Goal: Check status: Check status

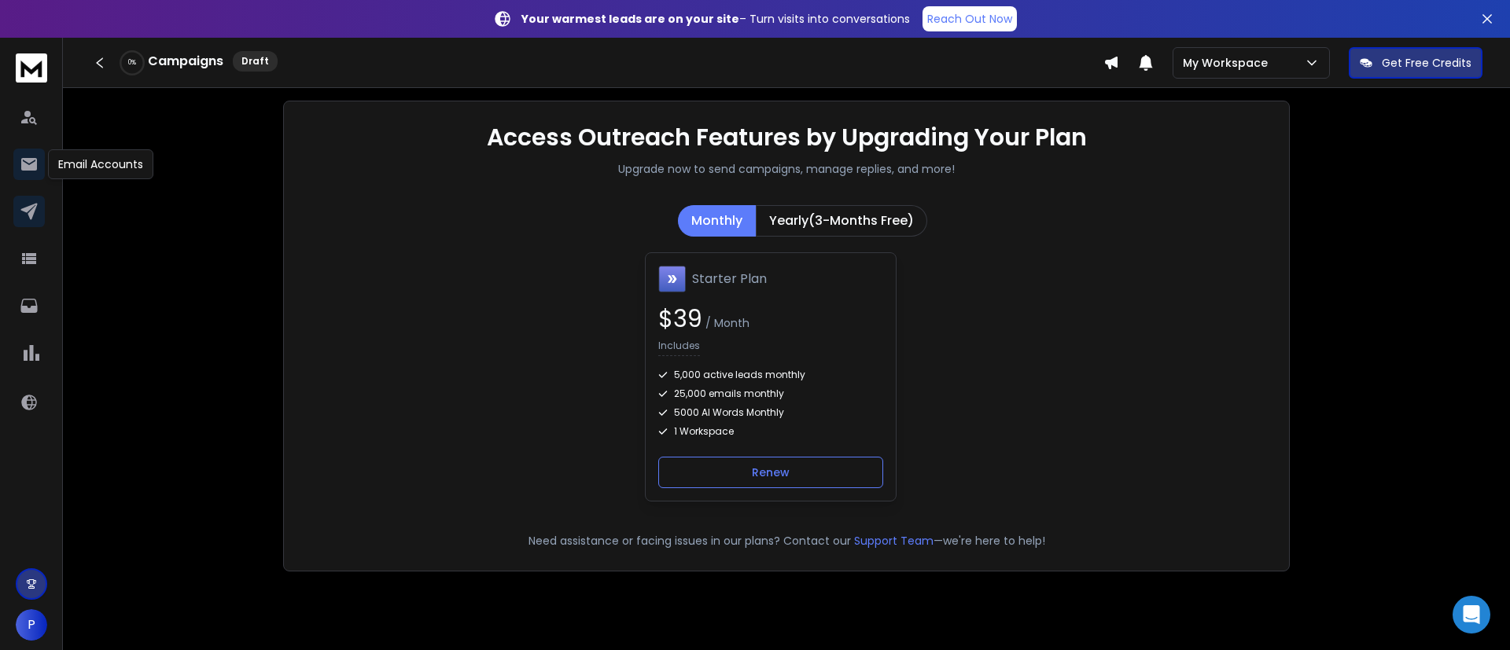
click at [26, 149] on link at bounding box center [28, 164] width 31 height 31
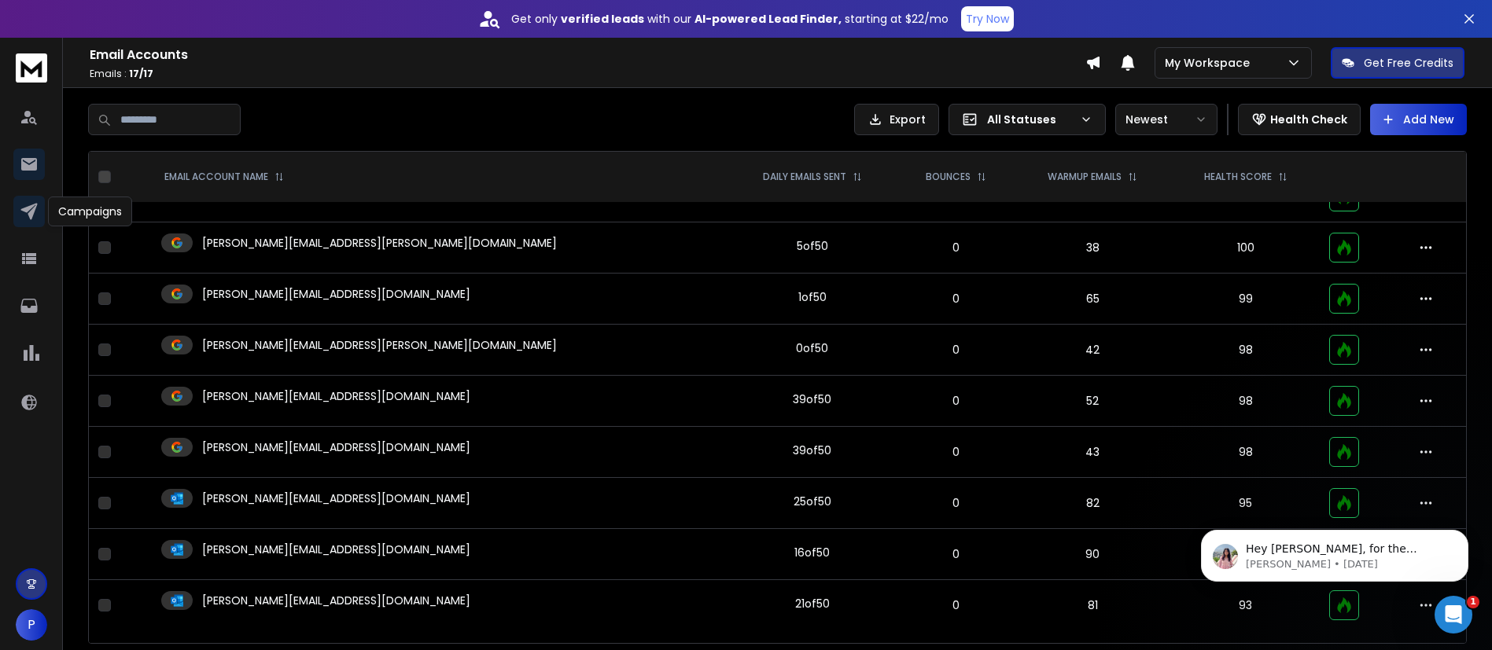
click at [29, 206] on icon at bounding box center [28, 211] width 17 height 17
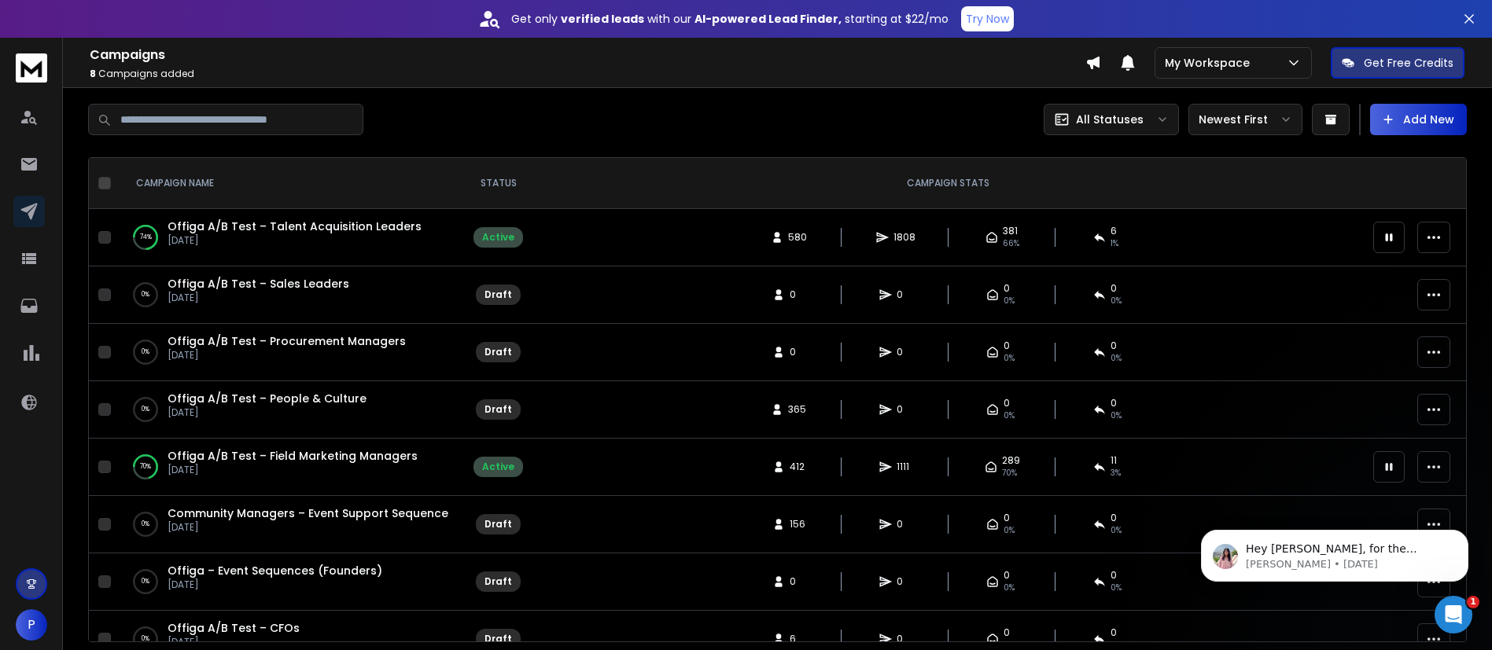
click at [1461, 625] on div "Open Intercom Messenger" at bounding box center [1453, 615] width 52 height 52
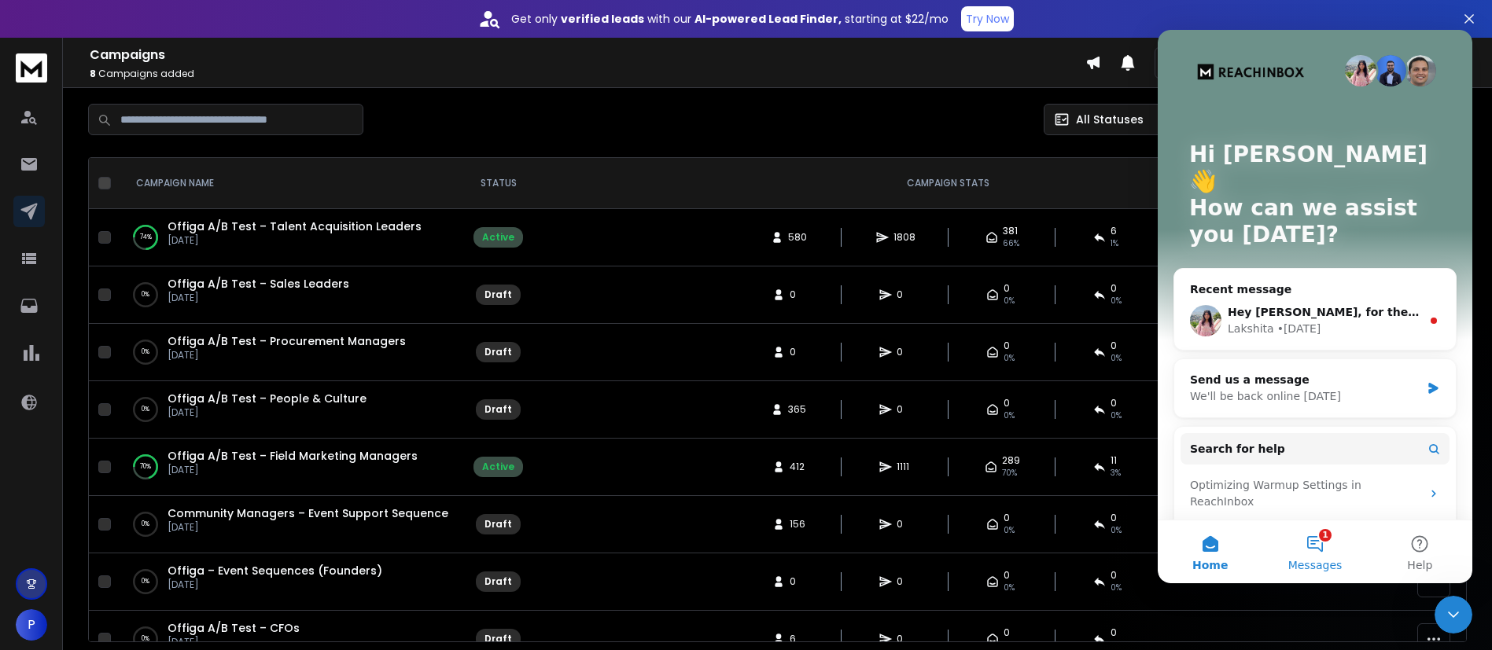
click at [1306, 547] on button "1 Messages" at bounding box center [1314, 552] width 105 height 63
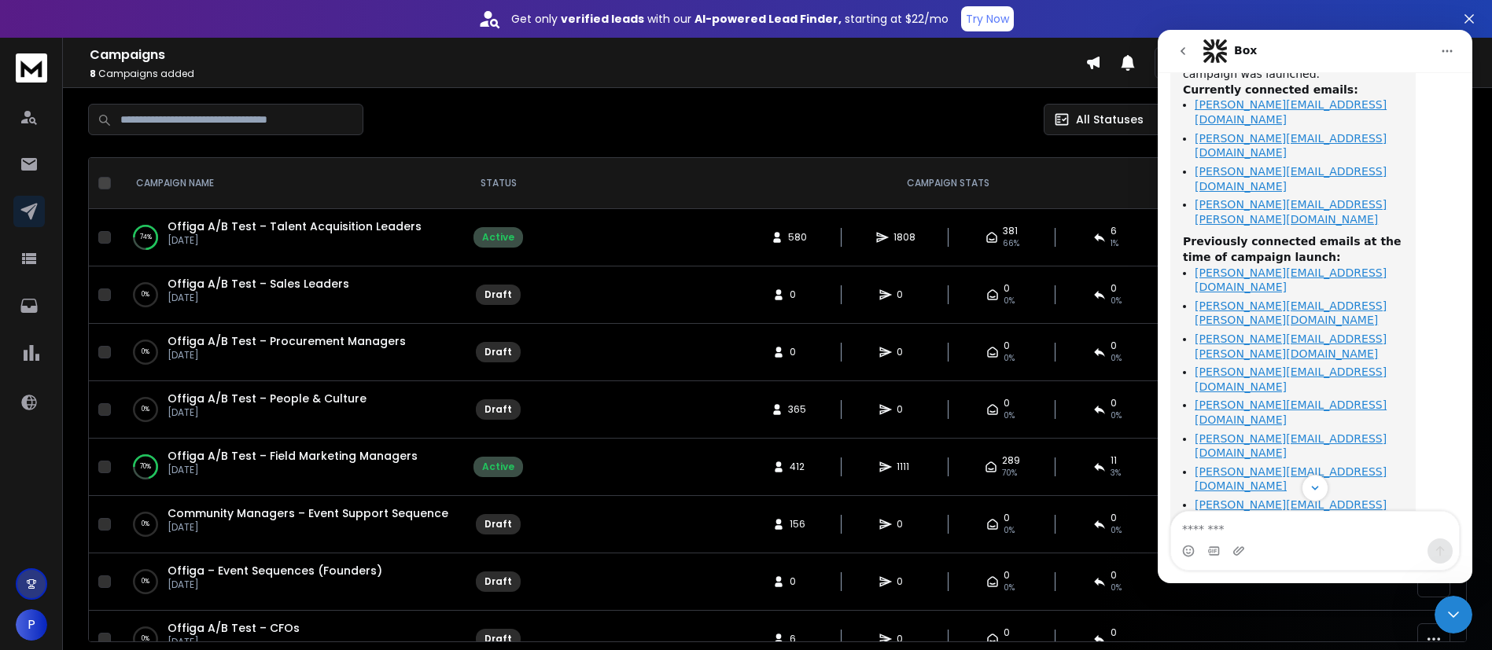
scroll to position [6131, 0]
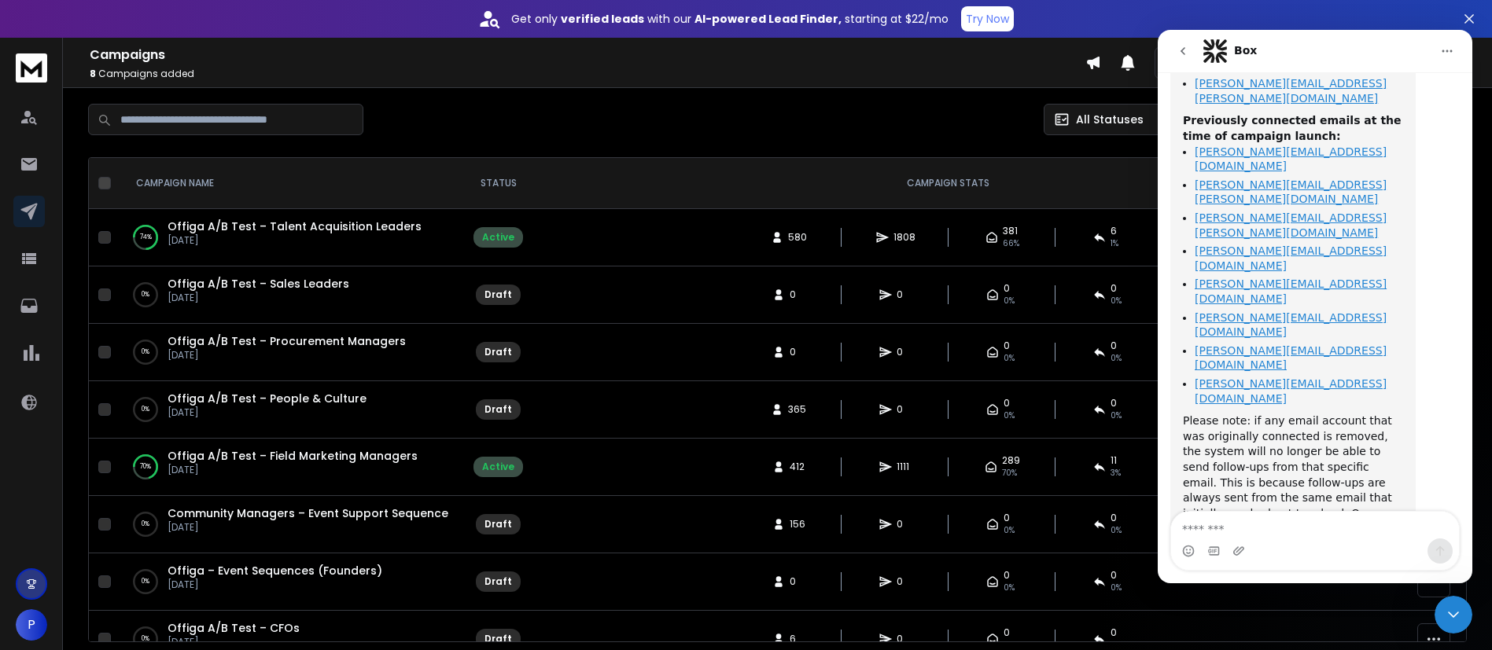
click at [1444, 617] on icon "Close Intercom Messenger" at bounding box center [1453, 615] width 19 height 19
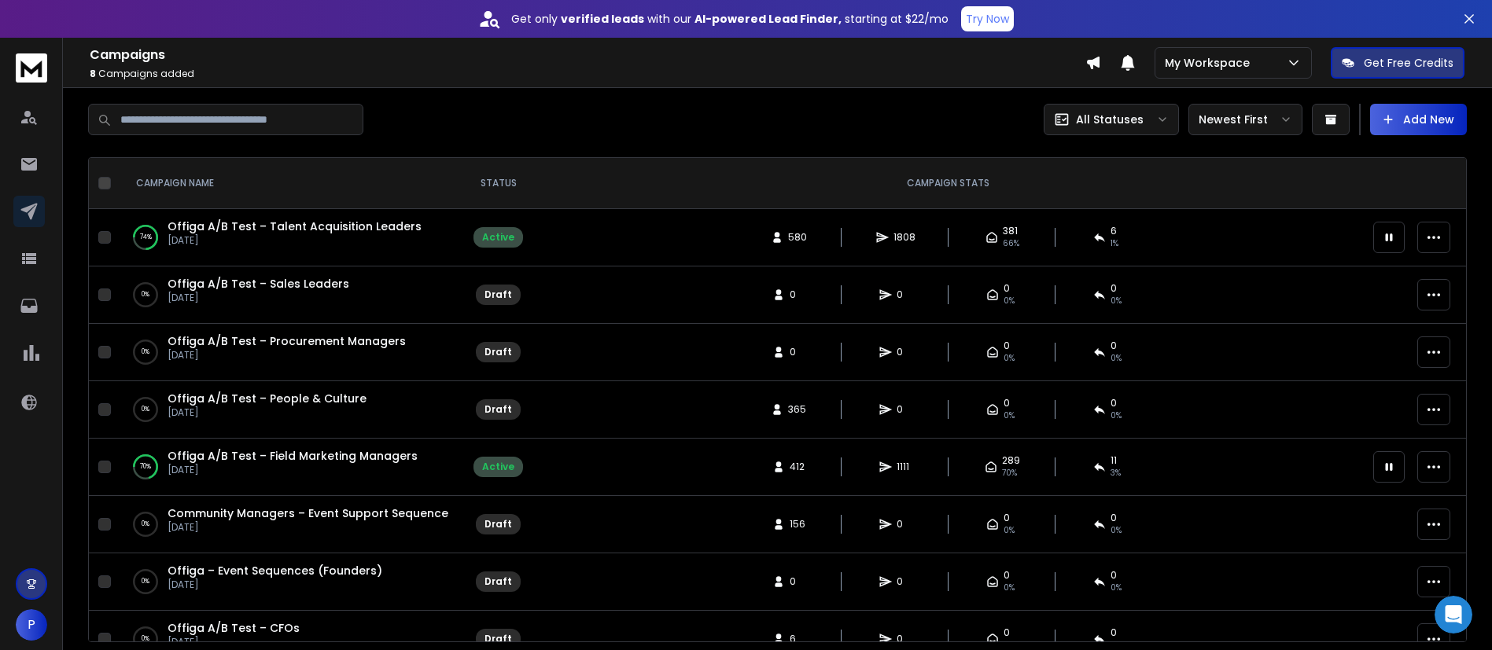
click at [239, 219] on span "Offiga A/B Test – Talent Acquisition Leaders" at bounding box center [295, 227] width 254 height 16
click at [265, 224] on span "Offiga A/B Test – Talent Acquisition Leaders" at bounding box center [295, 227] width 254 height 16
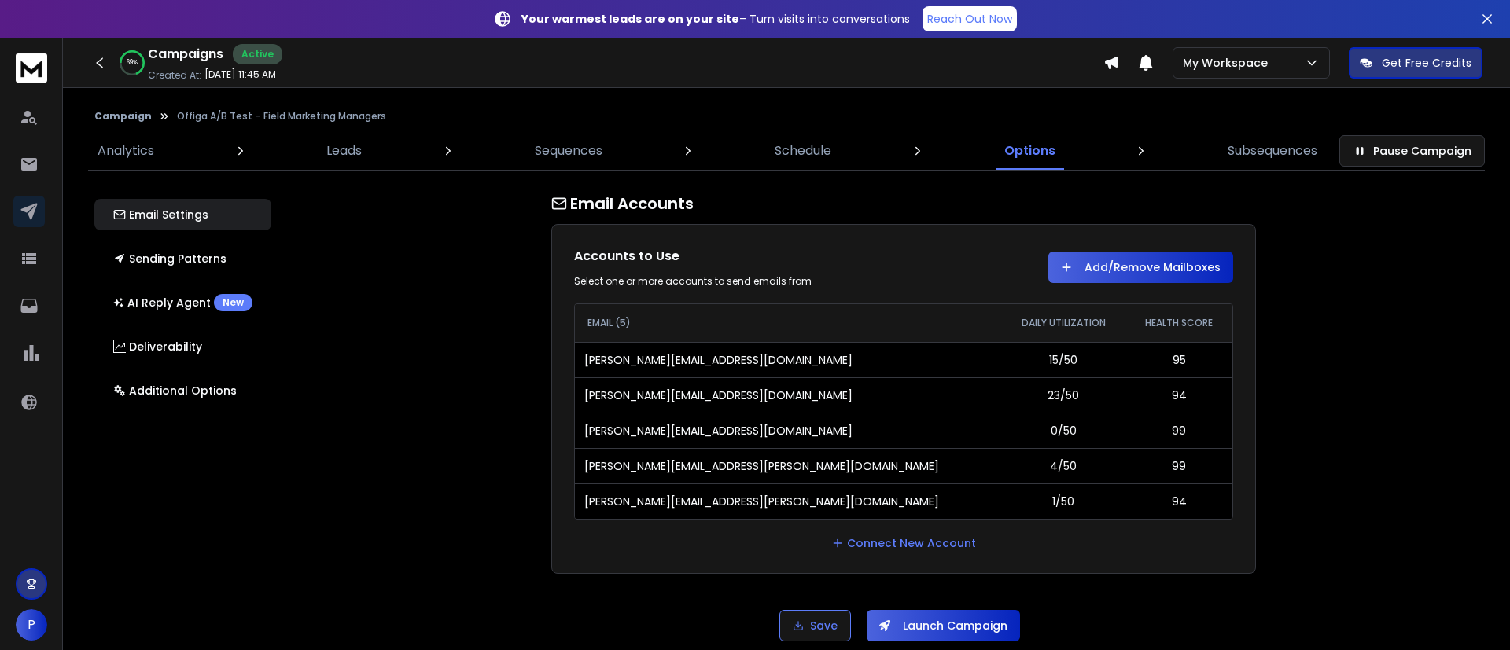
select select "**********"
click at [150, 160] on p "Analytics" at bounding box center [126, 151] width 57 height 19
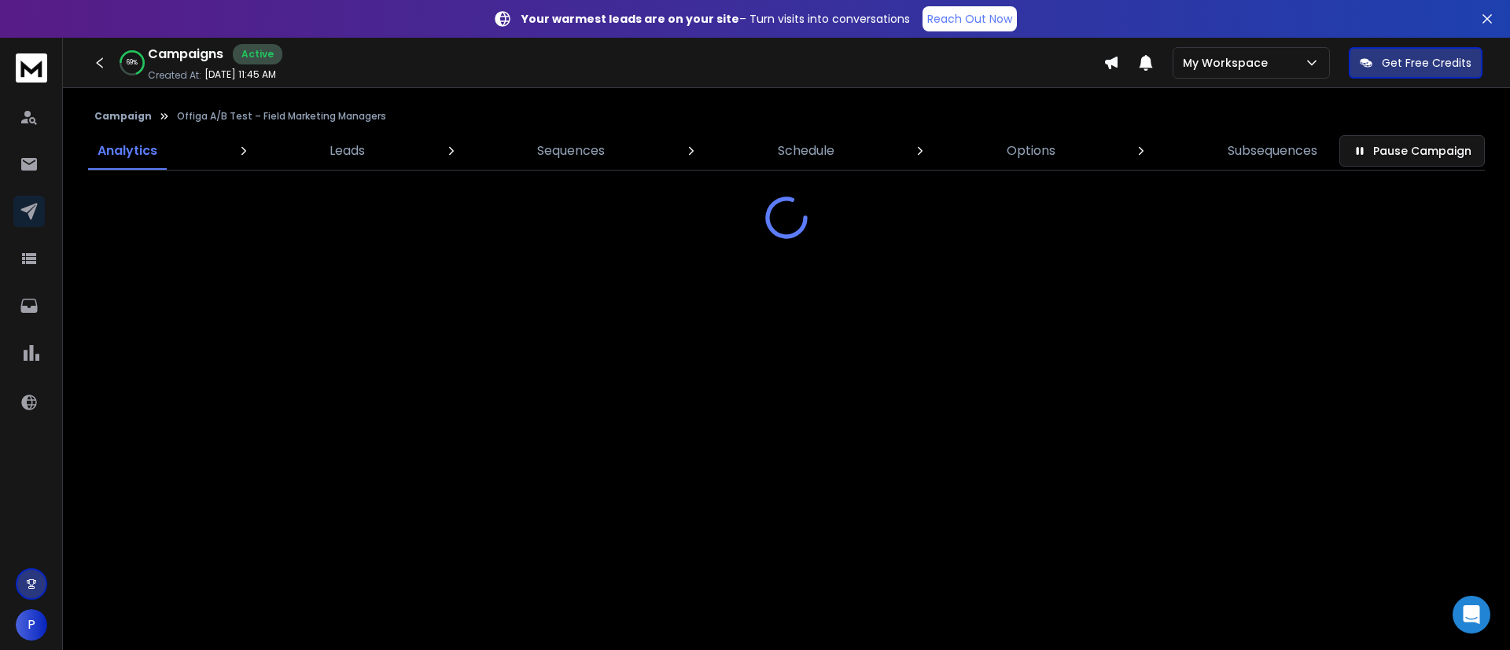
click at [117, 152] on p "Analytics" at bounding box center [128, 151] width 60 height 19
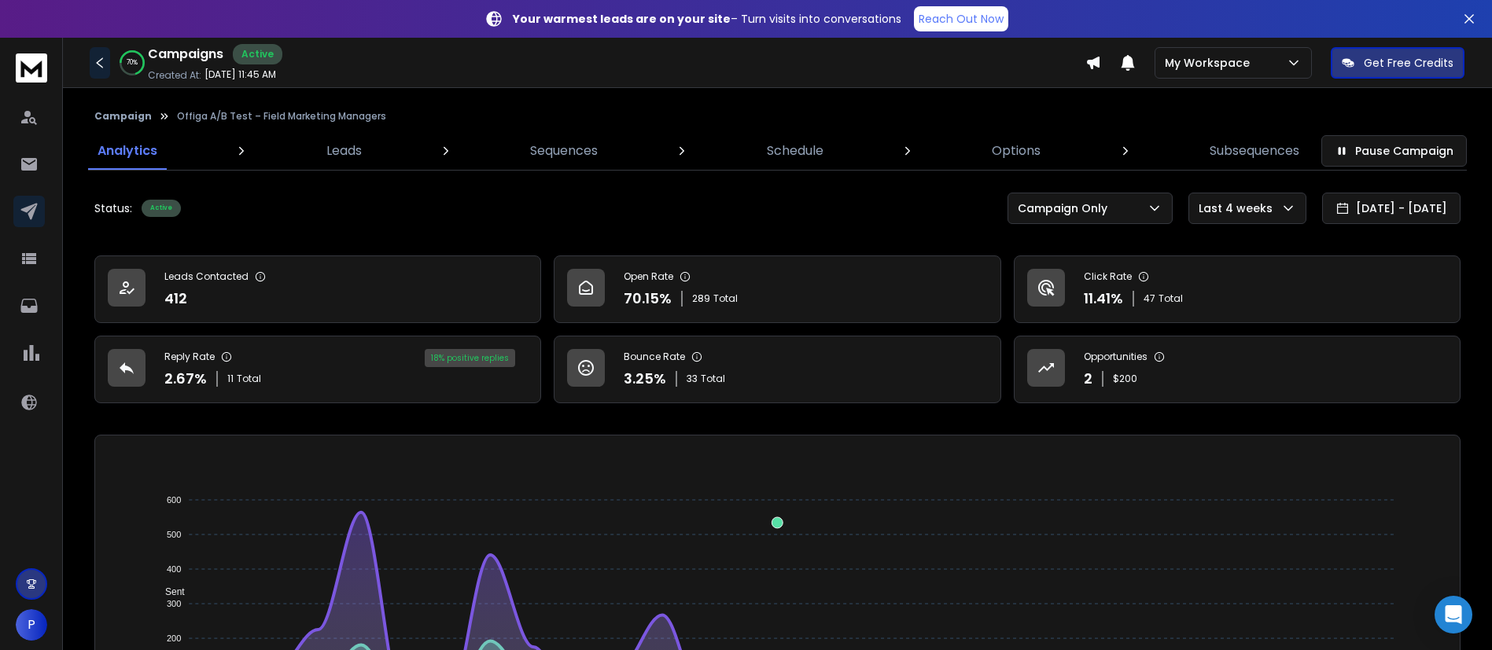
click at [93, 62] on icon at bounding box center [100, 63] width 14 height 14
